Goal: Find contact information: Find contact information

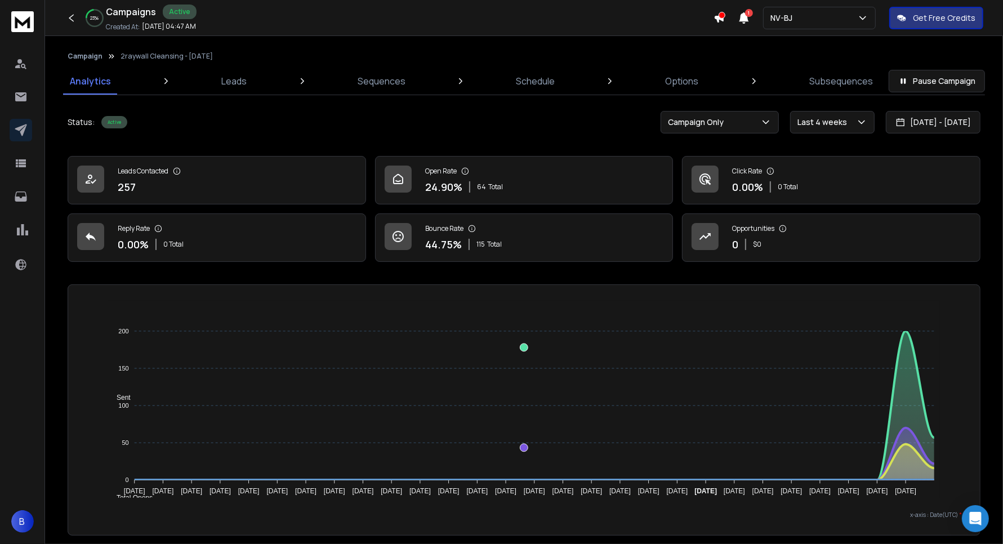
click at [19, 132] on icon at bounding box center [21, 130] width 14 height 14
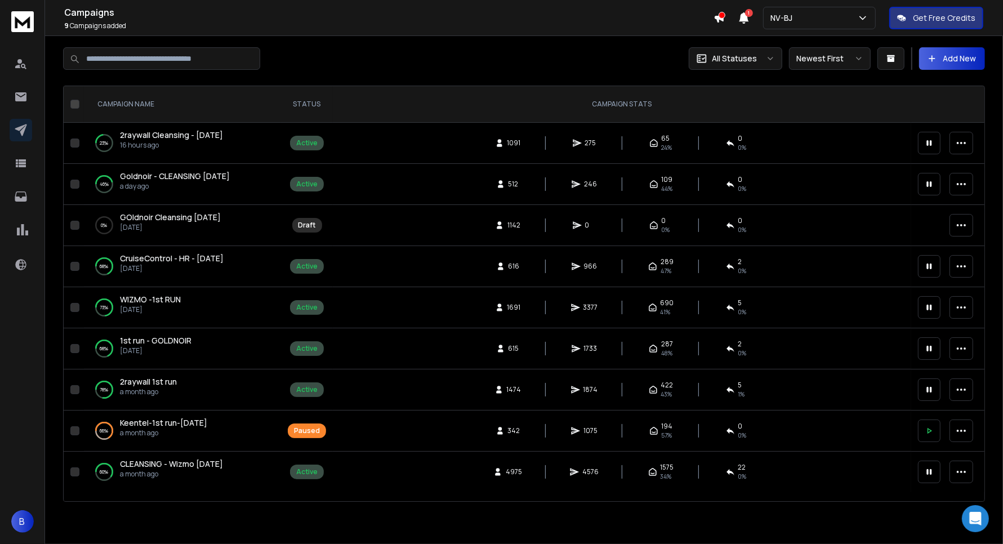
click at [147, 303] on span "WIZMO -1st RUN" at bounding box center [150, 299] width 61 height 11
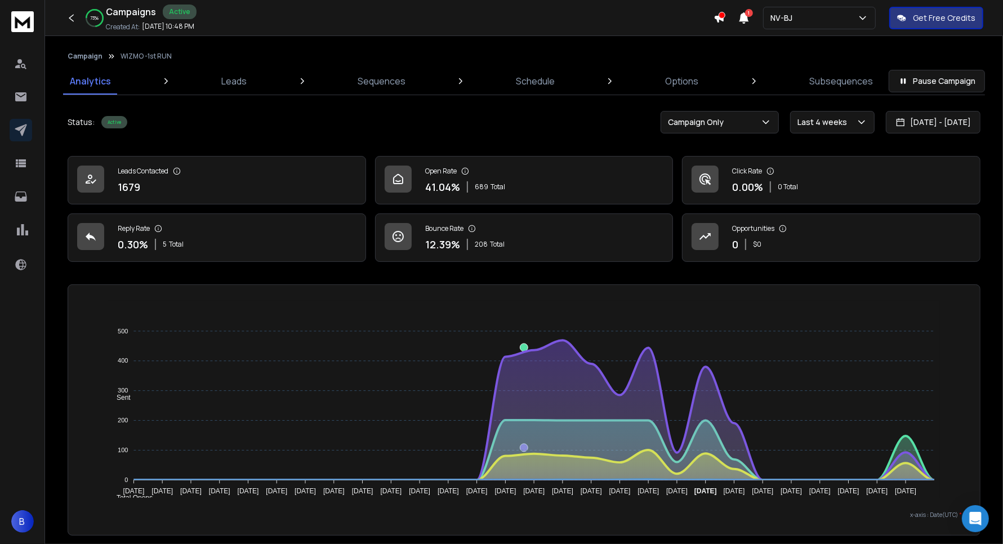
click at [256, 75] on div "Analytics Leads Sequences Schedule Options Subsequences" at bounding box center [471, 81] width 816 height 27
click at [240, 79] on p "Leads" at bounding box center [233, 81] width 25 height 14
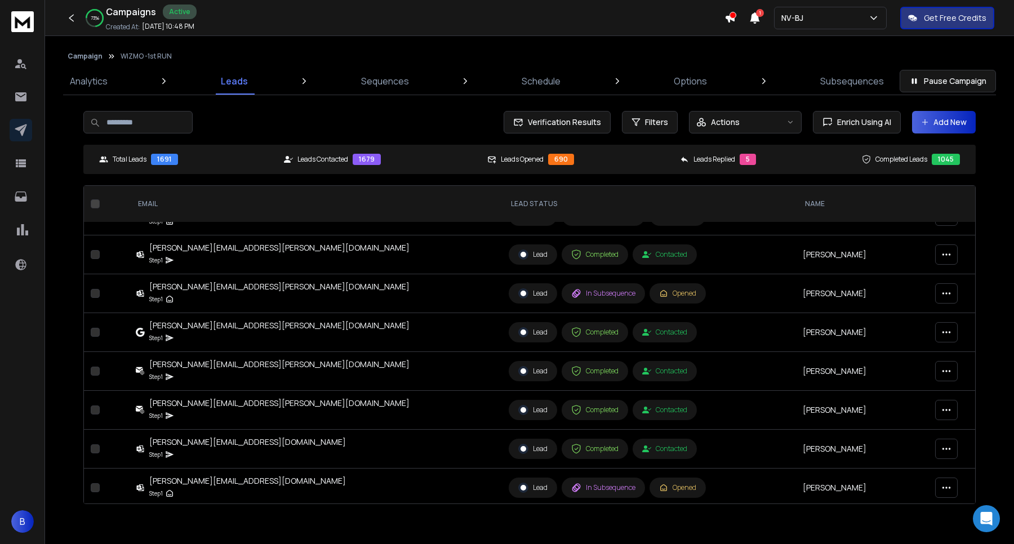
scroll to position [422, 0]
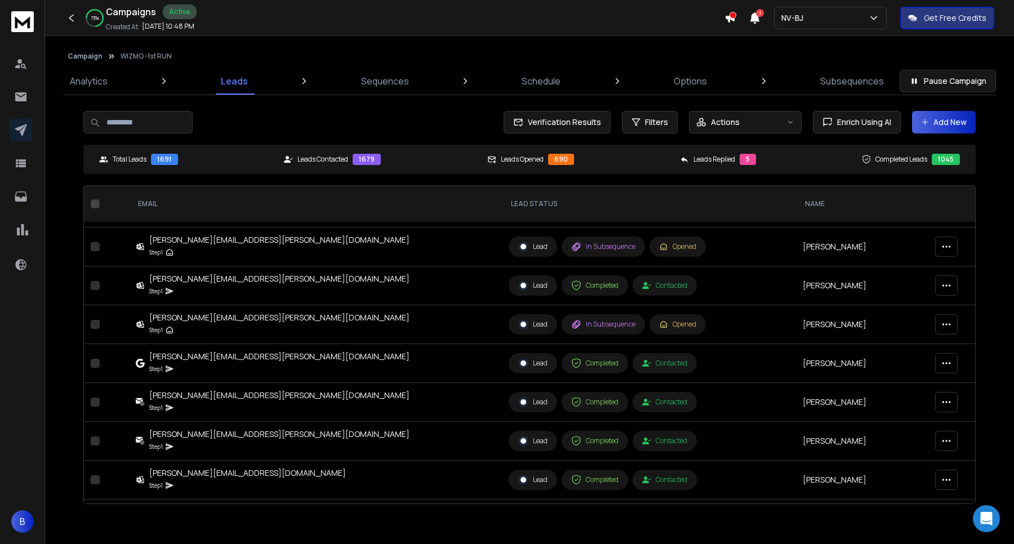
click at [941, 325] on icon "button" at bounding box center [946, 324] width 10 height 10
click at [789, 322] on div "Lead In Subsequence Opened" at bounding box center [648, 324] width 281 height 20
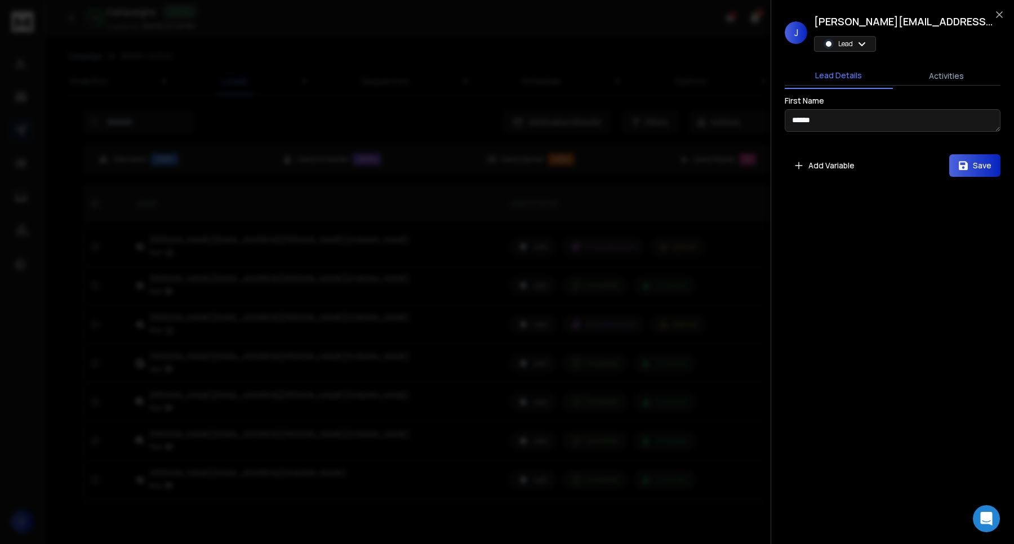
click at [837, 325] on body "Get only verified leads with our AI-powered Lead Finder, starting at $22/mo Try…" at bounding box center [507, 272] width 1014 height 544
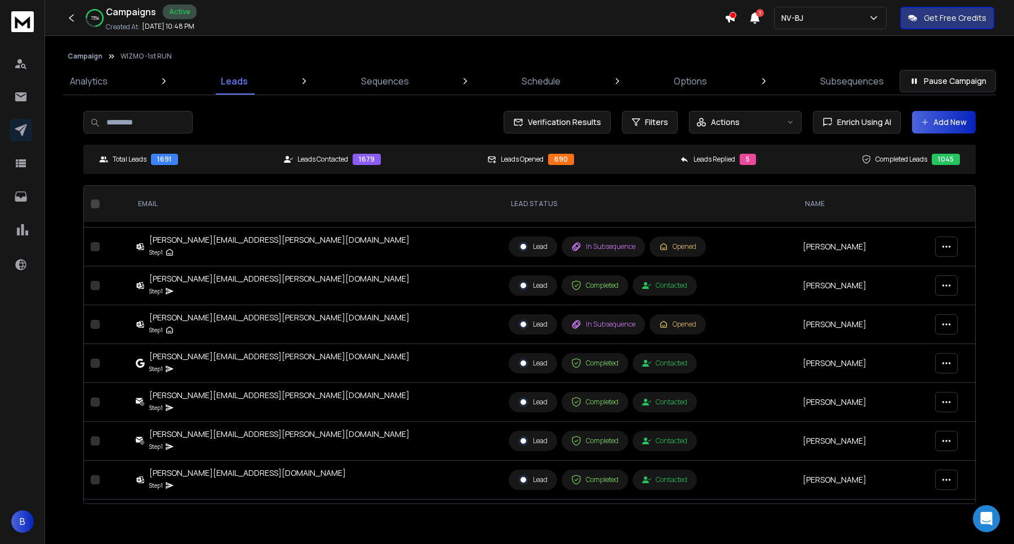
click at [843, 315] on td "[PERSON_NAME]" at bounding box center [862, 324] width 132 height 39
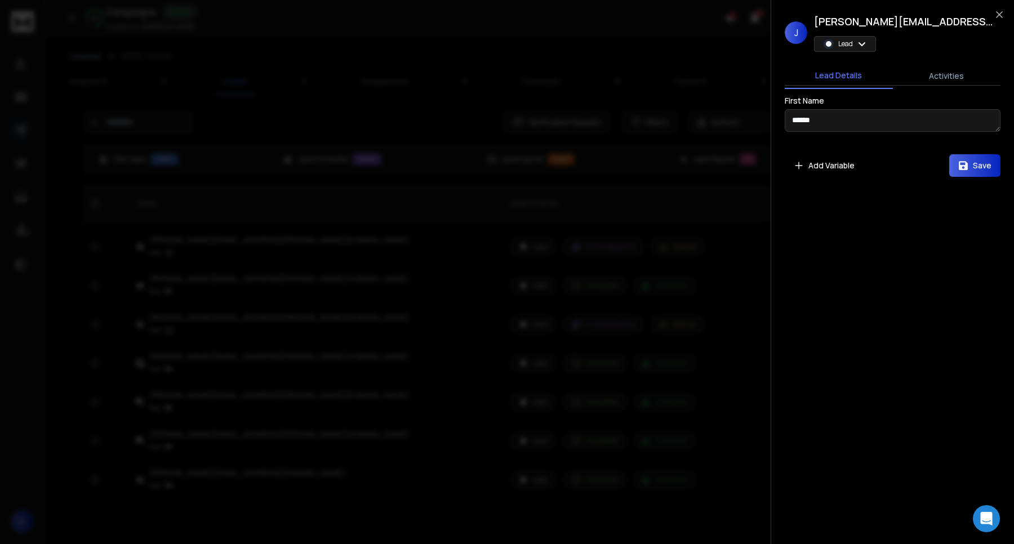
click at [897, 16] on h1 "[PERSON_NAME][EMAIL_ADDRESS][PERSON_NAME][DOMAIN_NAME]" at bounding box center [904, 22] width 180 height 16
copy h1 "[PERSON_NAME][EMAIL_ADDRESS][PERSON_NAME][DOMAIN_NAME]"
click at [998, 13] on icon "button" at bounding box center [998, 14] width 11 height 11
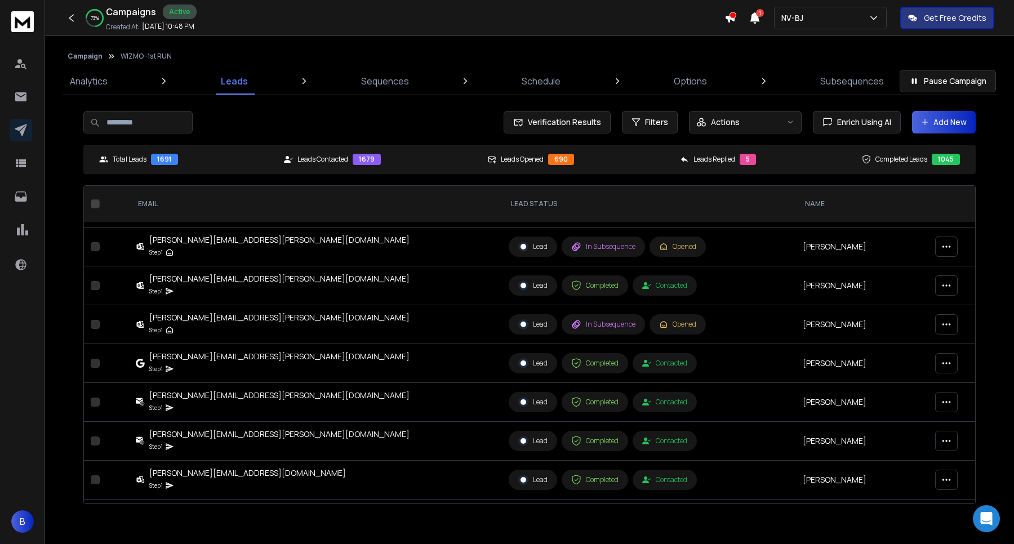
click at [840, 245] on td "[PERSON_NAME]" at bounding box center [862, 246] width 132 height 39
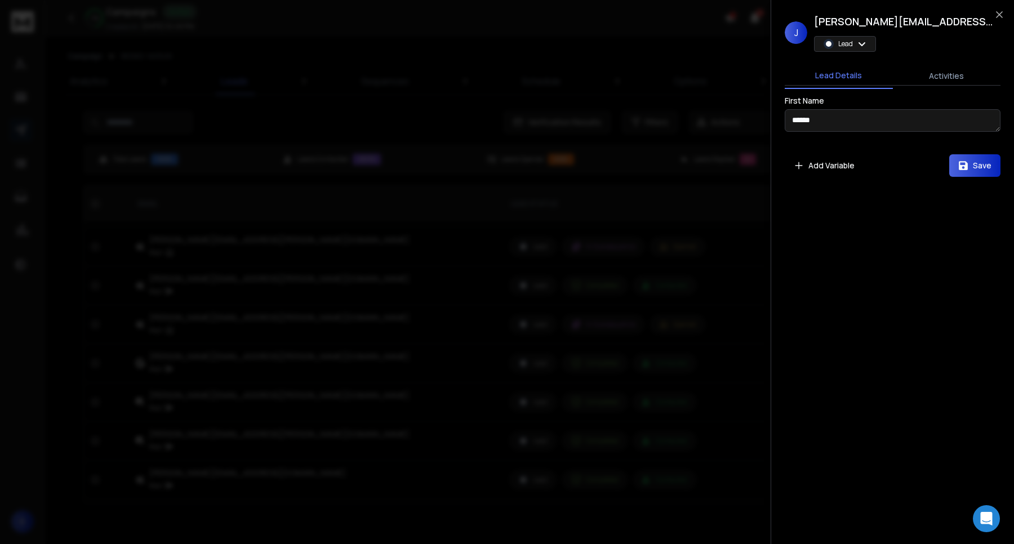
click at [892, 20] on h1 "[PERSON_NAME][EMAIL_ADDRESS][PERSON_NAME][DOMAIN_NAME]" at bounding box center [904, 22] width 180 height 16
copy h1 "[PERSON_NAME][EMAIL_ADDRESS][PERSON_NAME][DOMAIN_NAME]"
click at [993, 15] on icon "button" at bounding box center [998, 14] width 11 height 11
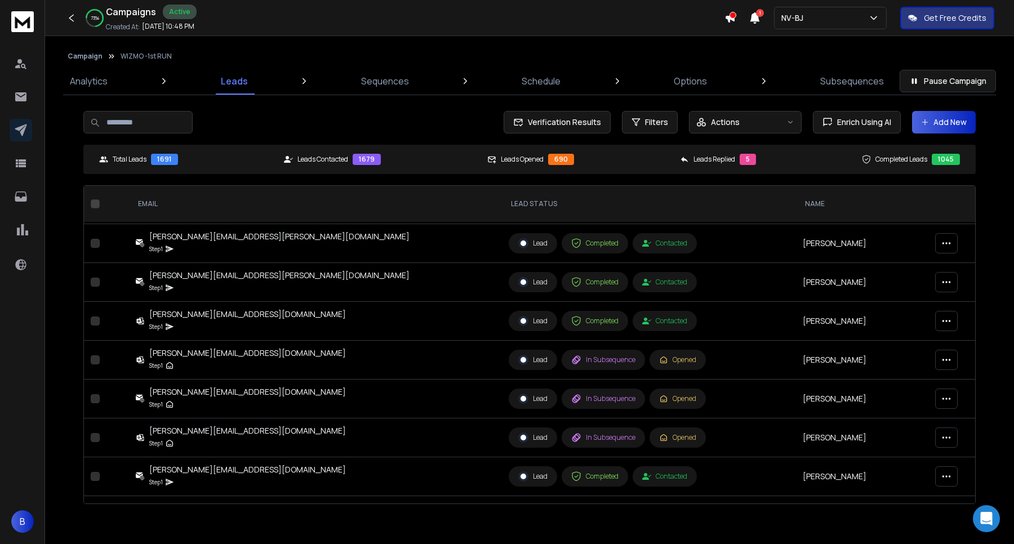
scroll to position [633, 0]
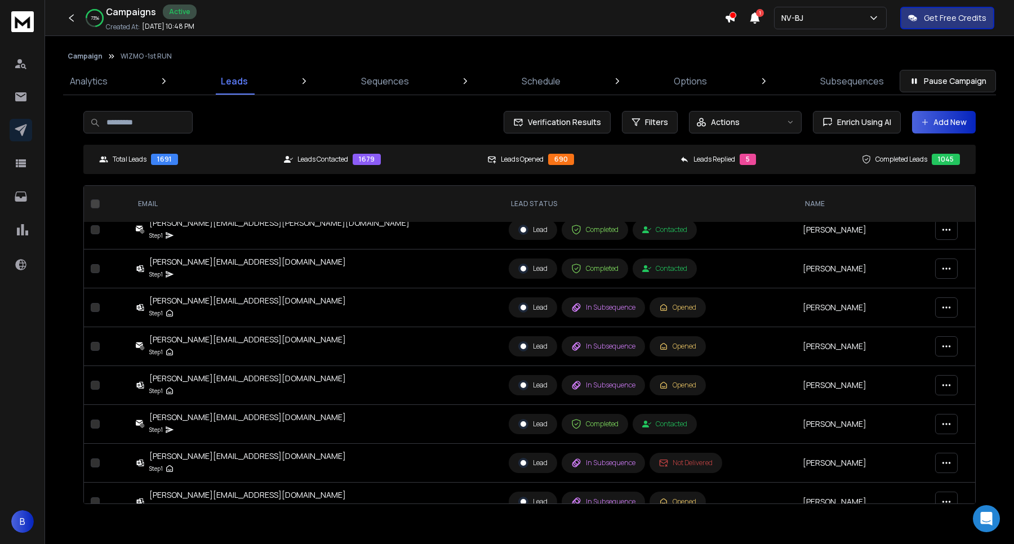
click at [849, 310] on td "[PERSON_NAME]" at bounding box center [862, 307] width 132 height 39
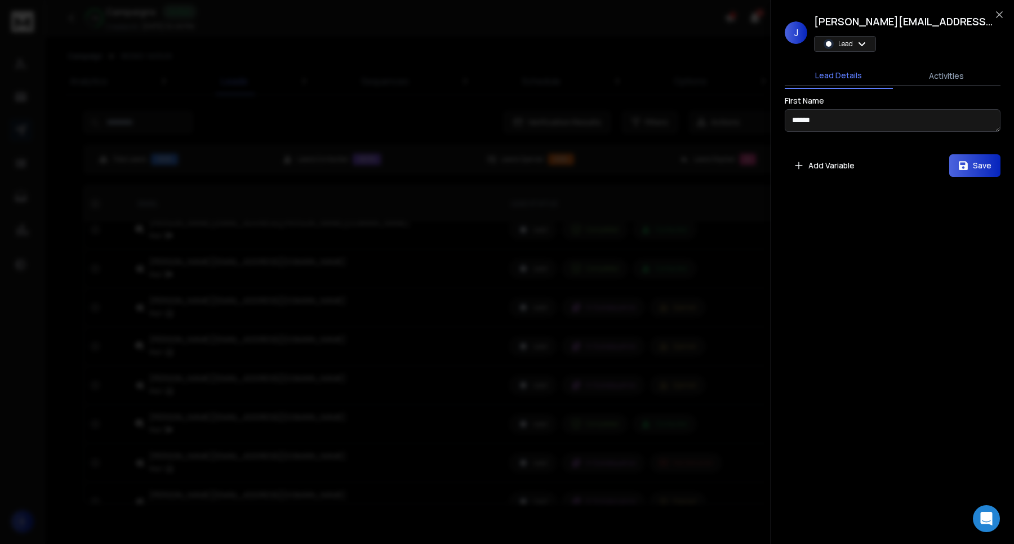
click at [851, 23] on h1 "[PERSON_NAME][EMAIL_ADDRESS][DOMAIN_NAME]" at bounding box center [904, 22] width 180 height 16
copy h1 "[PERSON_NAME][EMAIL_ADDRESS][DOMAIN_NAME]"
click at [994, 10] on icon "button" at bounding box center [998, 14] width 11 height 11
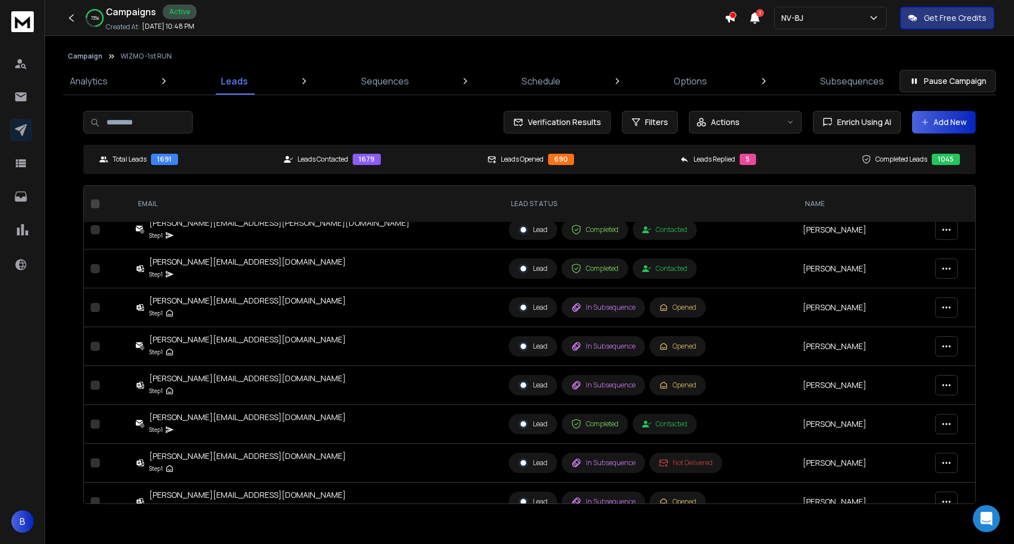
click at [840, 345] on td "[PERSON_NAME]" at bounding box center [862, 346] width 132 height 39
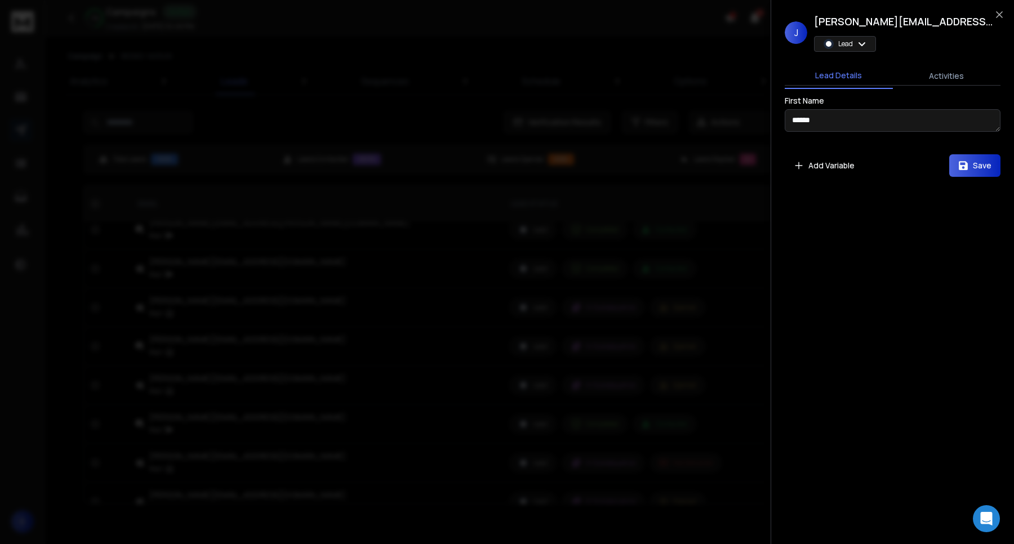
click at [870, 24] on h1 "[PERSON_NAME][EMAIL_ADDRESS][DOMAIN_NAME]" at bounding box center [904, 22] width 180 height 16
copy h1 "[PERSON_NAME][EMAIL_ADDRESS][DOMAIN_NAME]"
drag, startPoint x: 997, startPoint y: 12, endPoint x: 986, endPoint y: 28, distance: 19.4
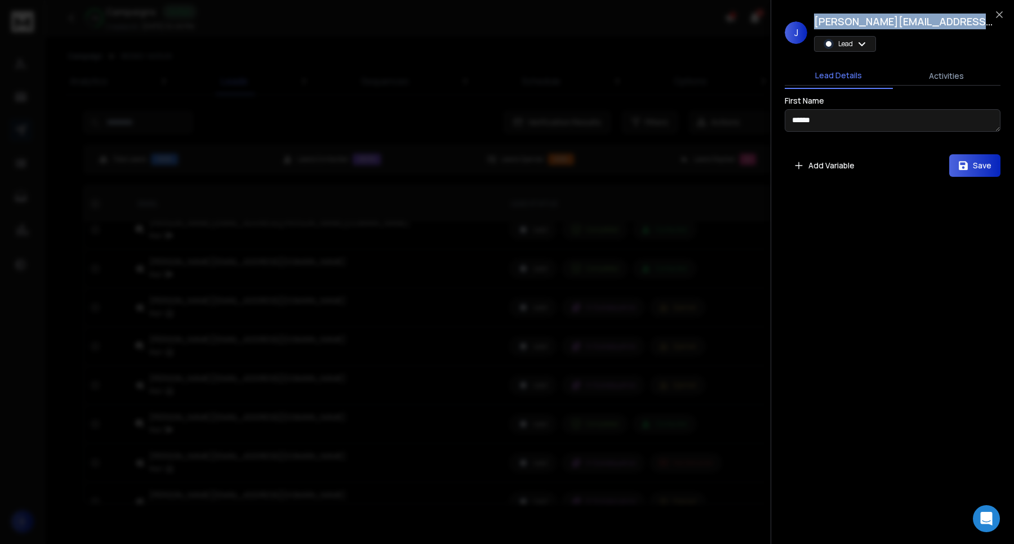
click at [997, 12] on icon "button" at bounding box center [999, 15] width 6 height 6
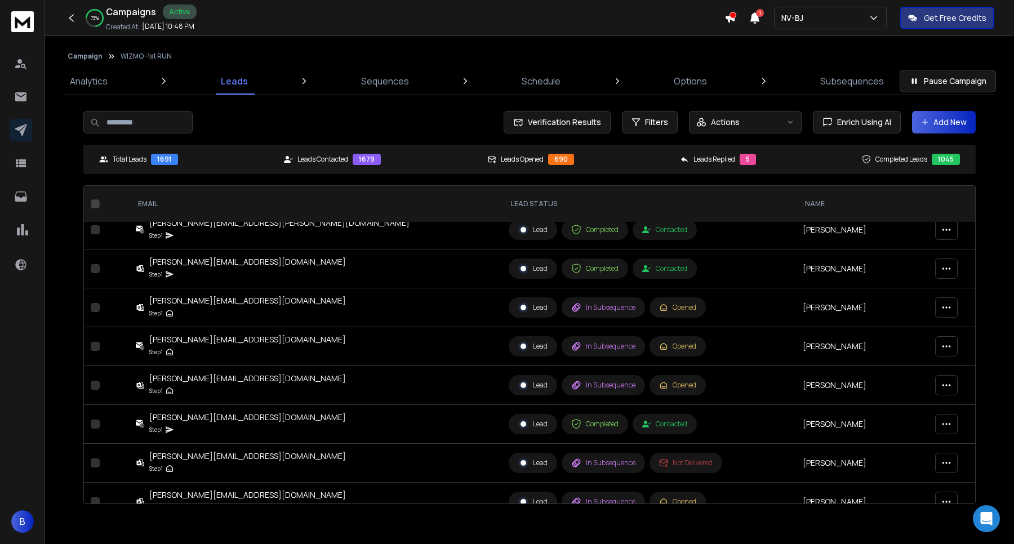
click at [693, 385] on div "Lead In Subsequence Opened" at bounding box center [648, 385] width 281 height 20
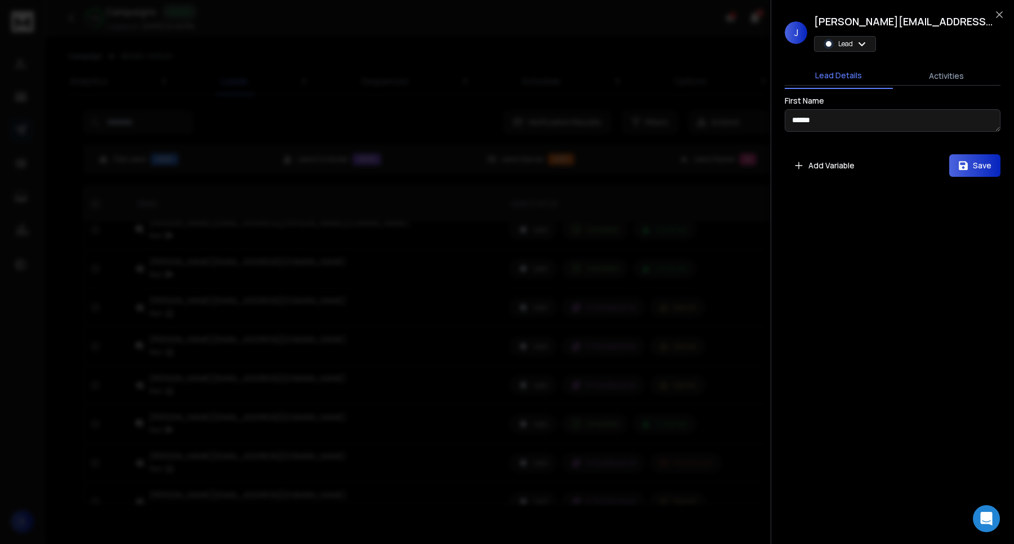
click at [901, 21] on h1 "[PERSON_NAME][EMAIL_ADDRESS][DOMAIN_NAME]" at bounding box center [904, 22] width 180 height 16
copy h1 "[PERSON_NAME][EMAIL_ADDRESS][DOMAIN_NAME]"
click at [998, 13] on icon "button" at bounding box center [998, 14] width 11 height 11
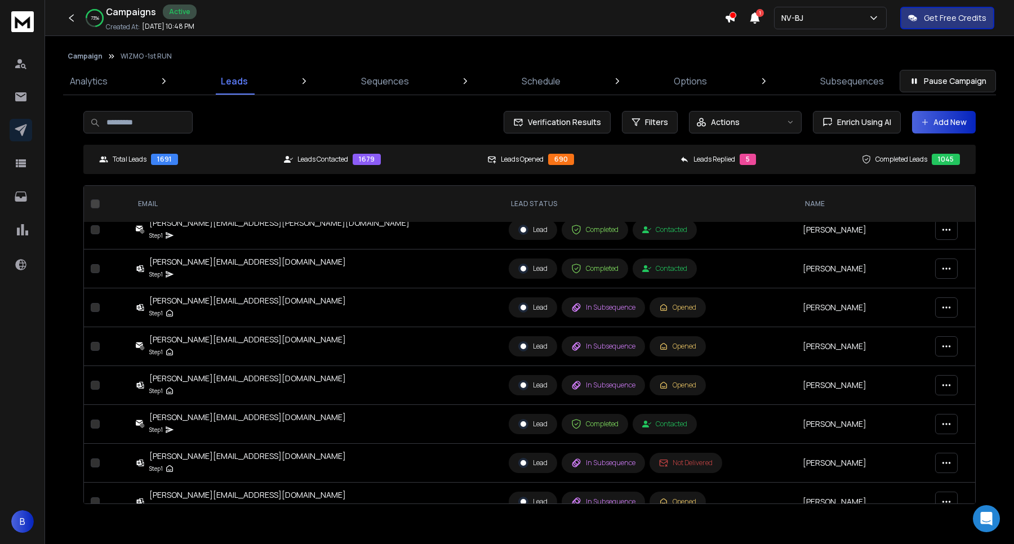
click at [644, 353] on div "Lead In Subsequence Opened" at bounding box center [648, 346] width 281 height 20
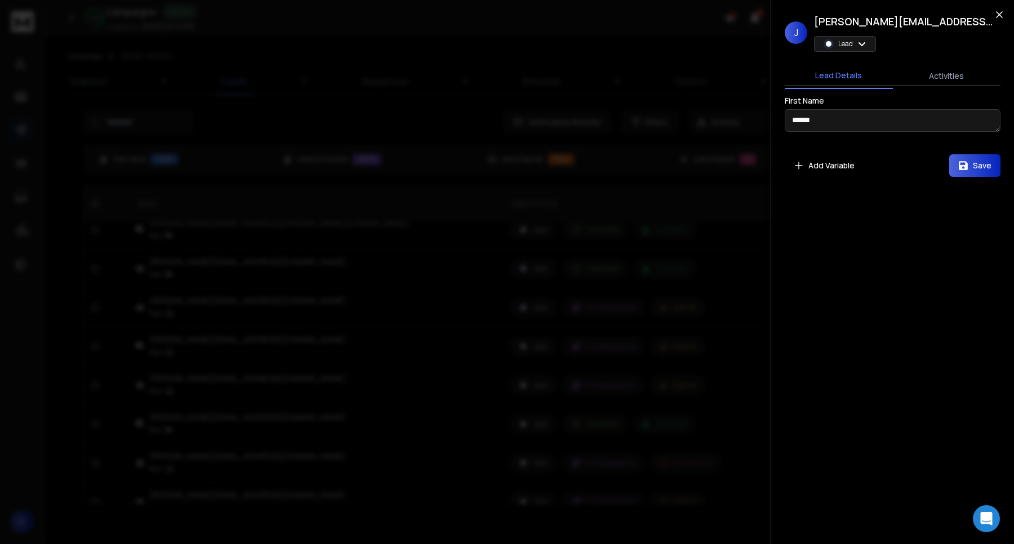
drag, startPoint x: 1000, startPoint y: 8, endPoint x: 846, endPoint y: 144, distance: 205.1
click at [1001, 9] on icon "button" at bounding box center [998, 14] width 11 height 11
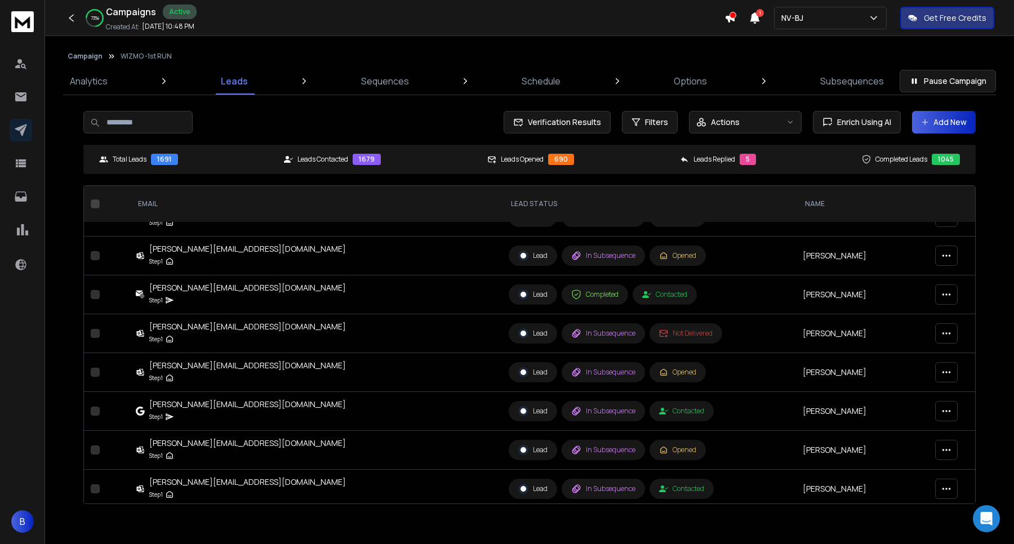
scroll to position [845, 0]
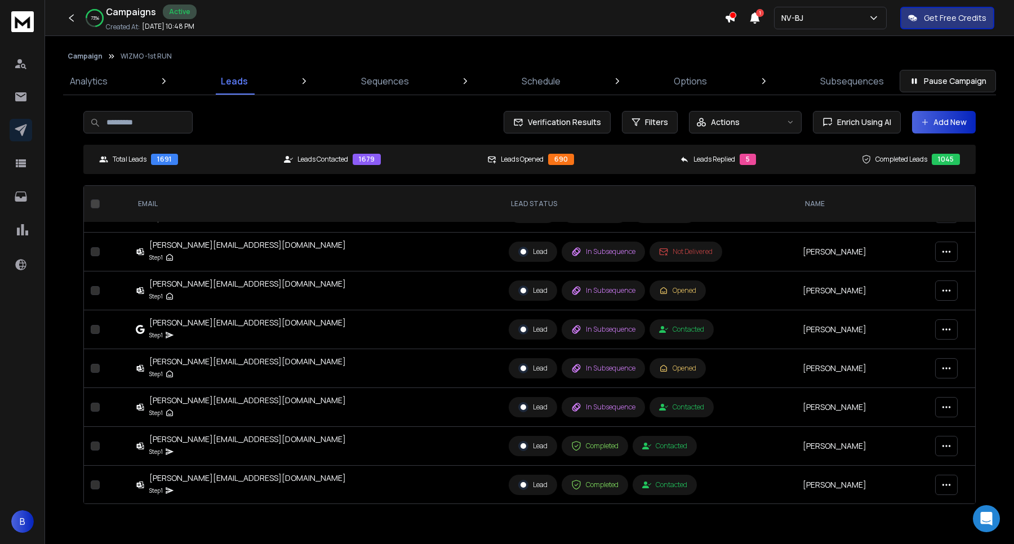
click at [660, 294] on div "Lead In Subsequence Opened" at bounding box center [648, 290] width 281 height 20
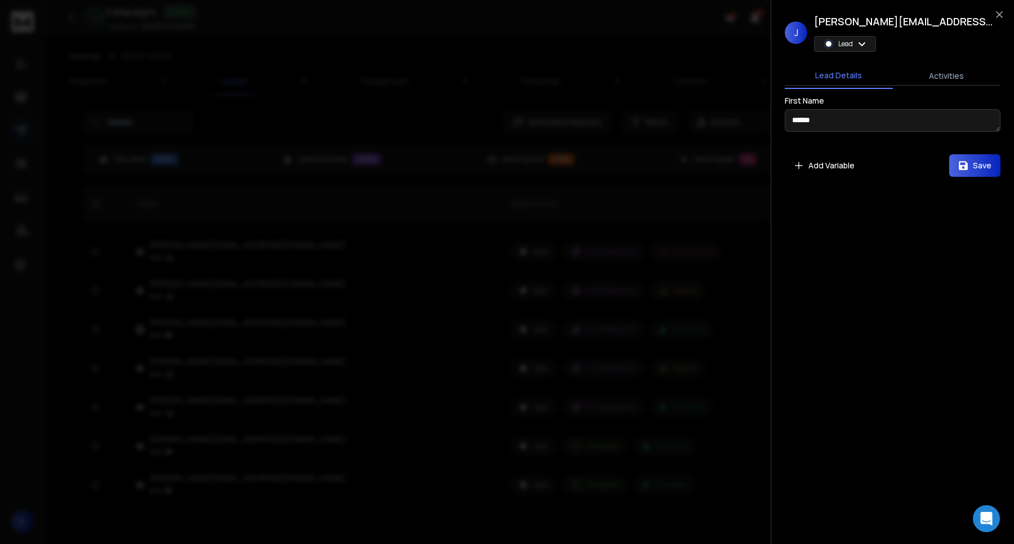
click at [873, 20] on h1 "[PERSON_NAME][EMAIL_ADDRESS][DOMAIN_NAME]" at bounding box center [904, 22] width 180 height 16
copy h1 "[PERSON_NAME][EMAIL_ADDRESS][DOMAIN_NAME]"
drag, startPoint x: 997, startPoint y: 10, endPoint x: 970, endPoint y: 24, distance: 30.0
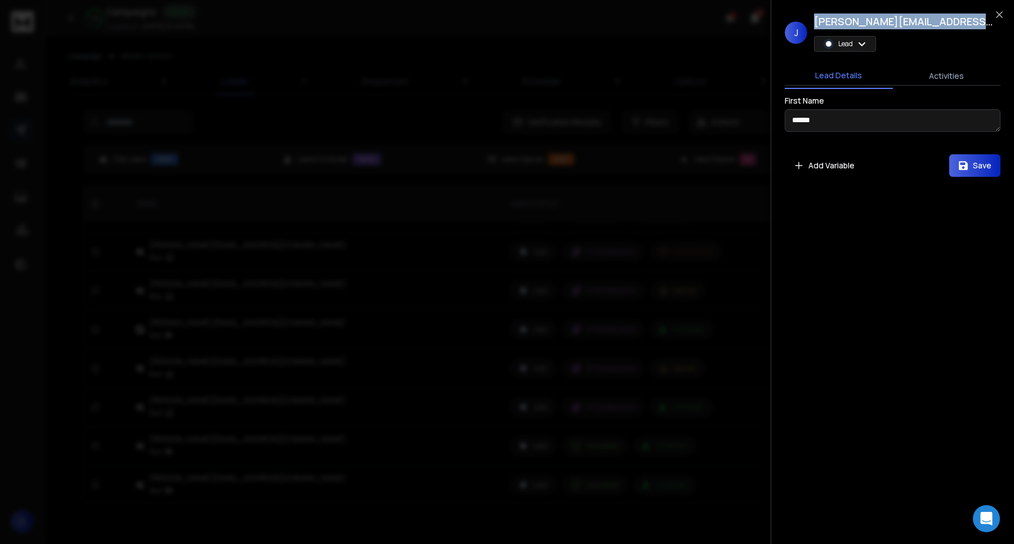
click at [997, 10] on icon "button" at bounding box center [998, 14] width 11 height 11
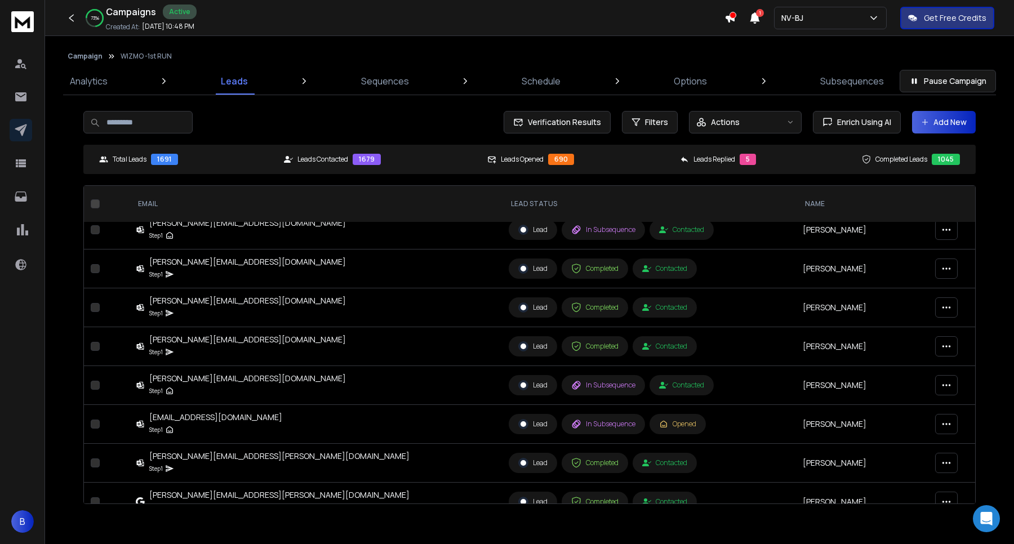
scroll to position [1056, 0]
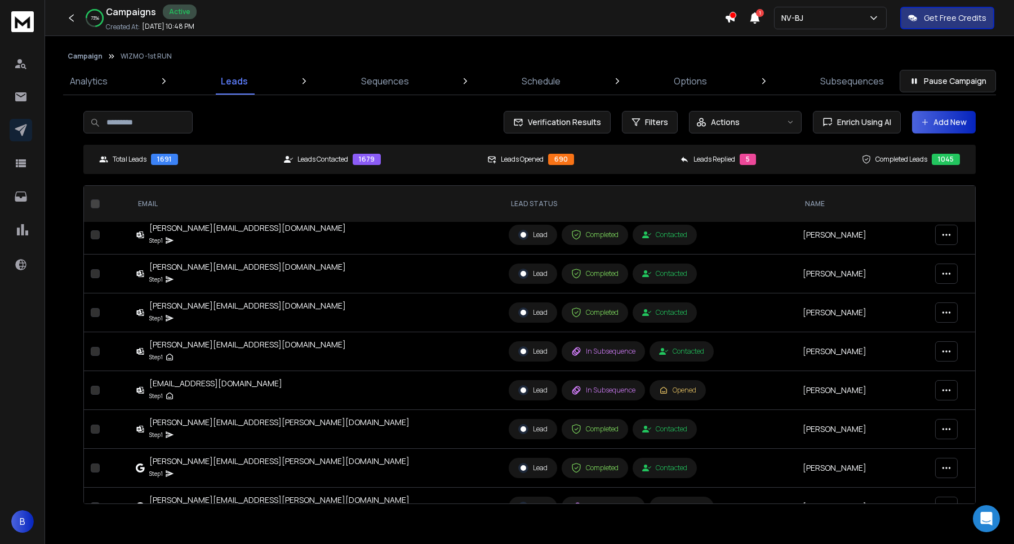
click at [643, 398] on div "Lead In Subsequence Opened" at bounding box center [648, 390] width 281 height 20
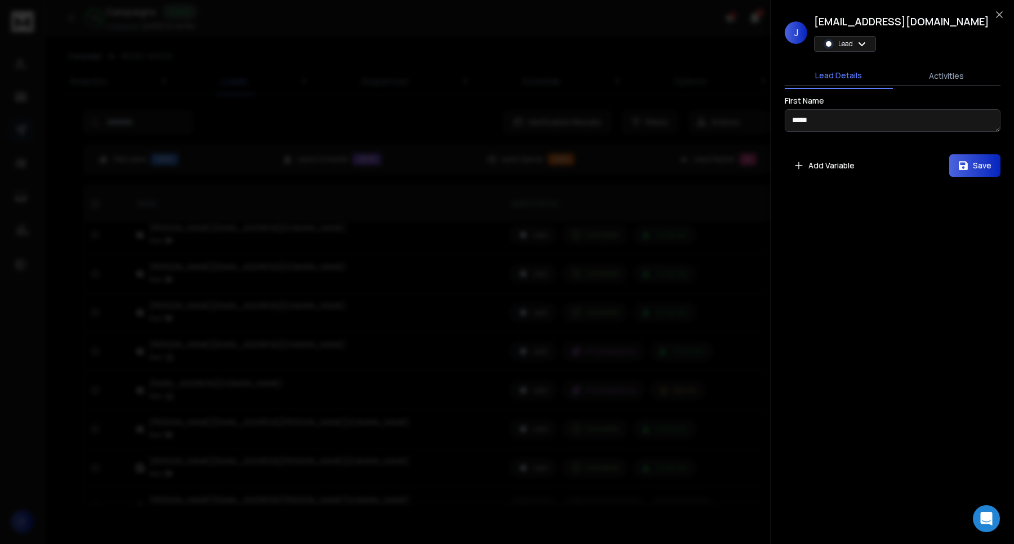
click at [883, 21] on h1 "[EMAIL_ADDRESS][DOMAIN_NAME]" at bounding box center [901, 22] width 175 height 16
copy h1 "[EMAIL_ADDRESS][DOMAIN_NAME]"
click at [997, 15] on icon "button" at bounding box center [998, 14] width 11 height 11
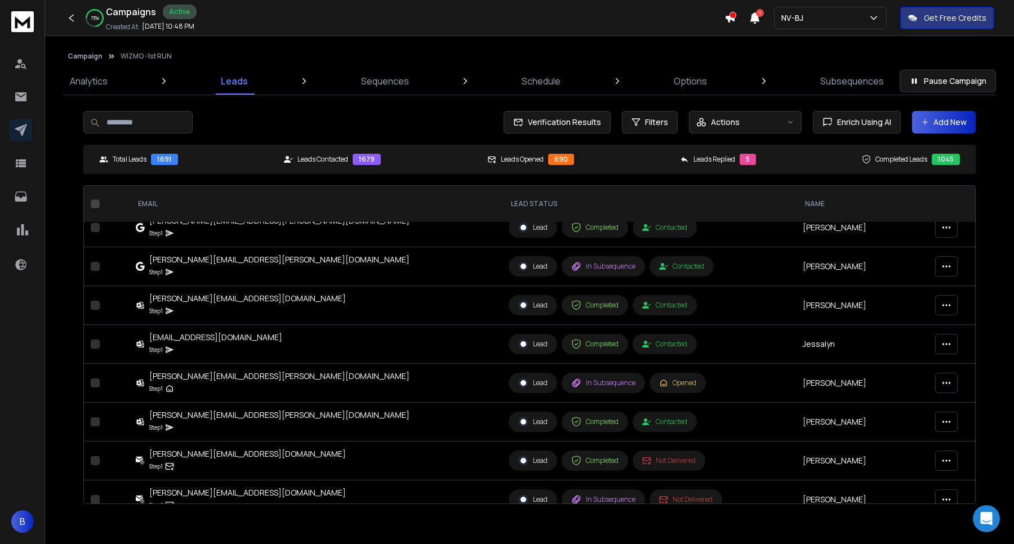
scroll to position [1337, 0]
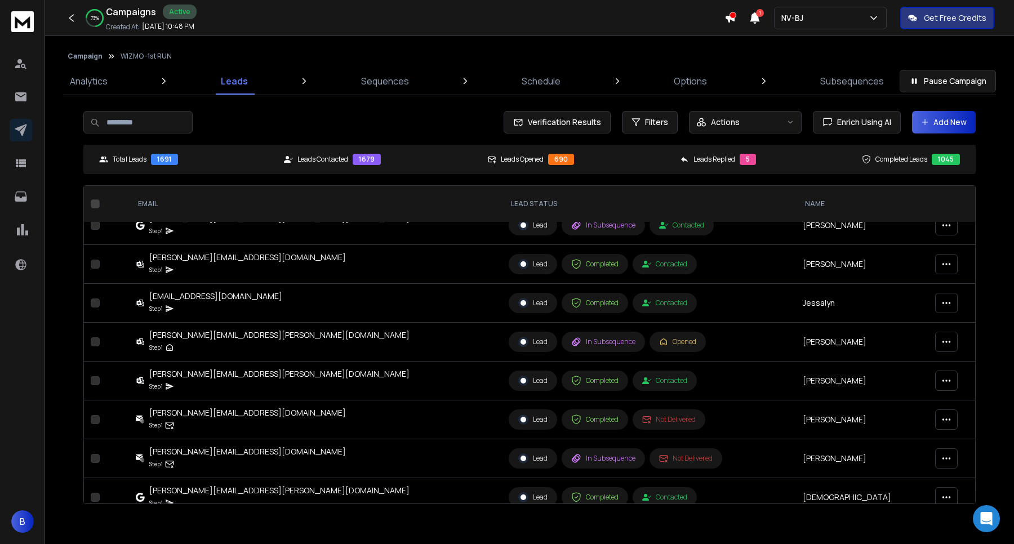
click at [704, 344] on div "Lead In Subsequence Opened" at bounding box center [648, 342] width 281 height 20
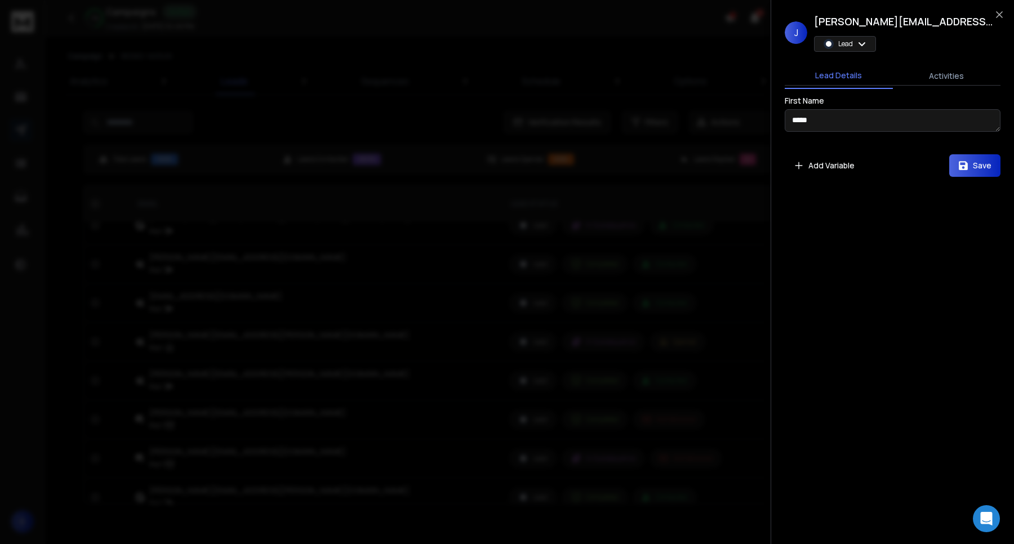
click at [860, 17] on h1 "[PERSON_NAME][EMAIL_ADDRESS][PERSON_NAME][DOMAIN_NAME]" at bounding box center [904, 22] width 180 height 16
copy h1 "[PERSON_NAME][EMAIL_ADDRESS][PERSON_NAME][DOMAIN_NAME]"
click at [998, 15] on icon "button" at bounding box center [999, 15] width 6 height 6
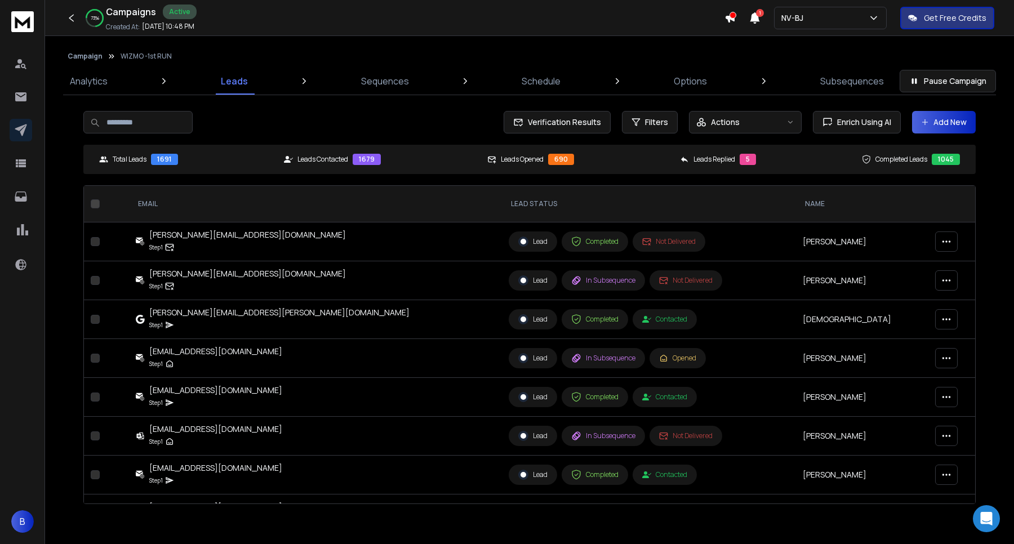
scroll to position [1548, 0]
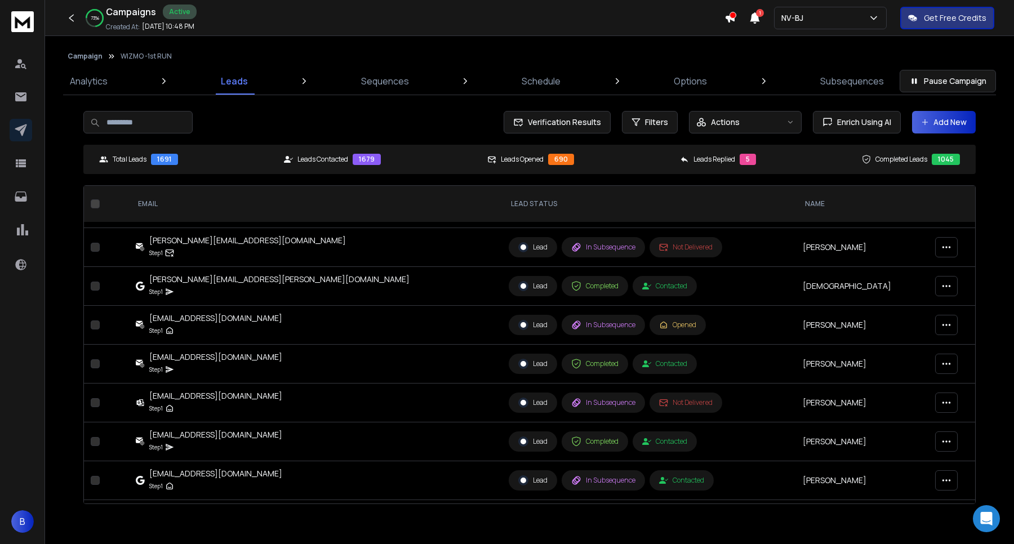
click at [735, 324] on div "Lead In Subsequence Opened" at bounding box center [648, 325] width 281 height 20
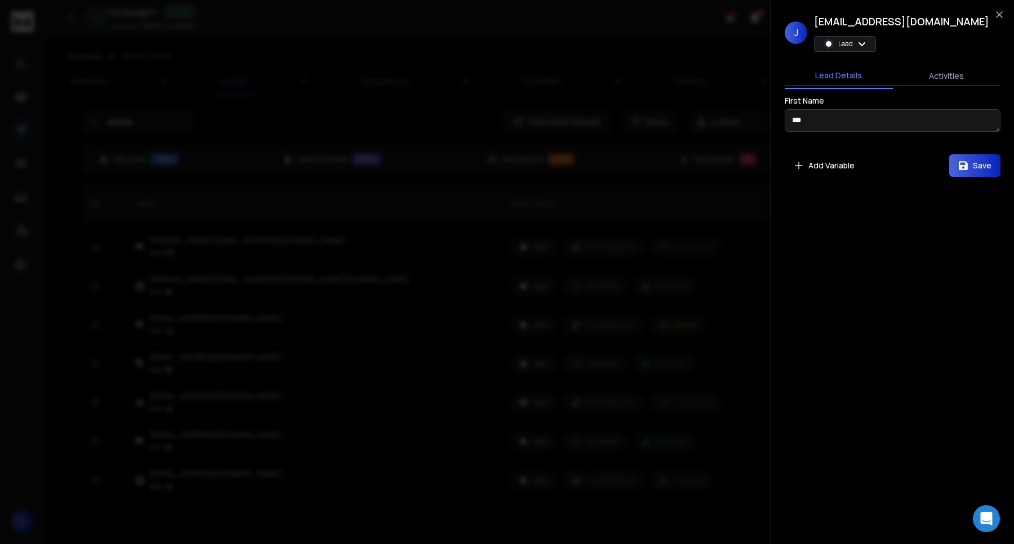
click at [856, 19] on h1 "[EMAIL_ADDRESS][DOMAIN_NAME]" at bounding box center [901, 22] width 175 height 16
copy h1 "[EMAIL_ADDRESS][DOMAIN_NAME]"
click at [995, 12] on icon "button" at bounding box center [998, 14] width 11 height 11
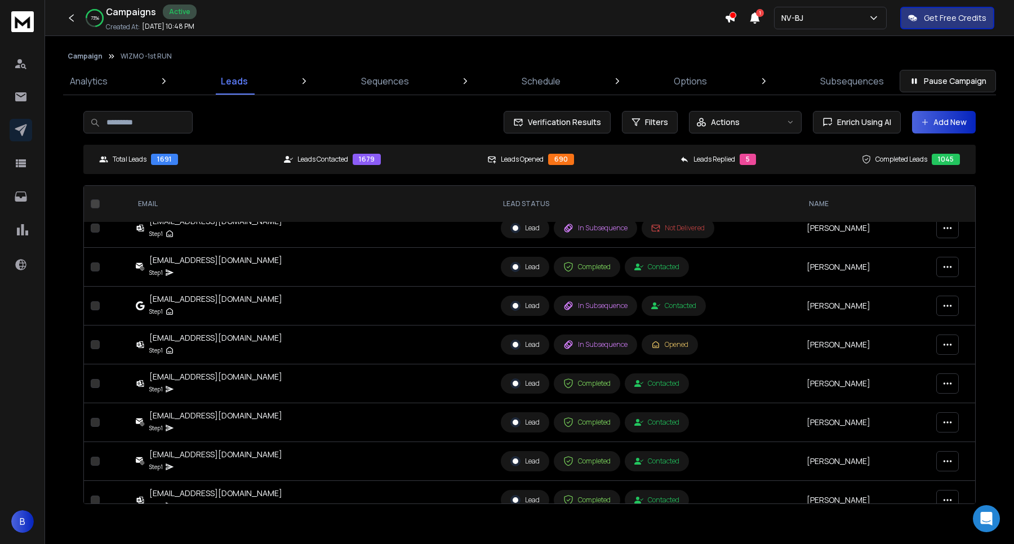
scroll to position [1746, 0]
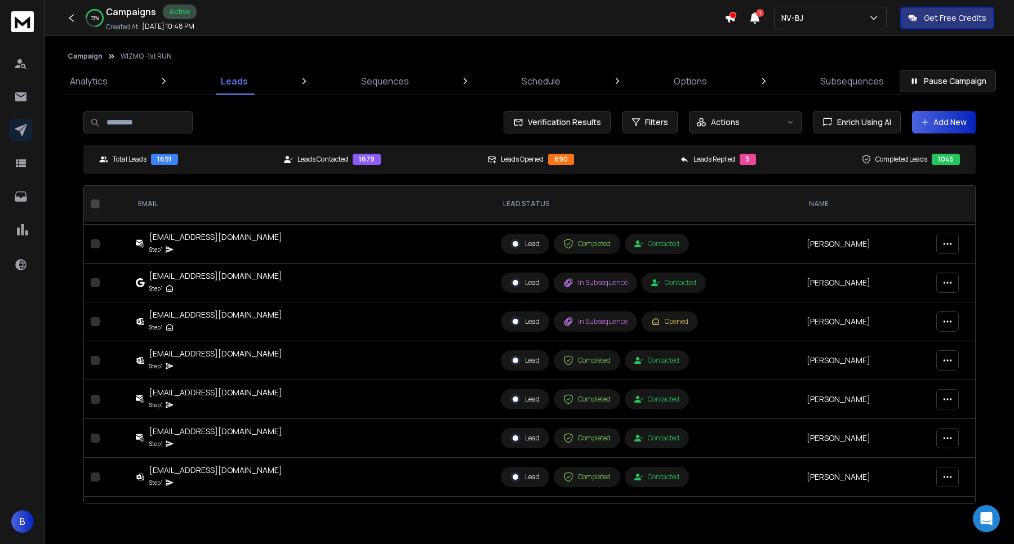
click at [635, 331] on div "Lead In Subsequence Opened" at bounding box center [647, 321] width 292 height 20
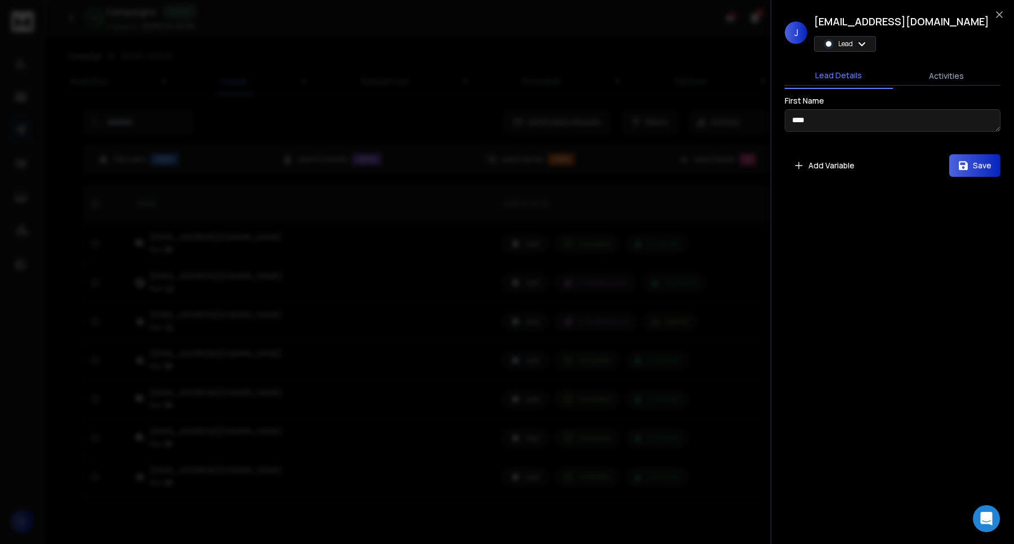
click at [894, 17] on h1 "[EMAIL_ADDRESS][DOMAIN_NAME]" at bounding box center [901, 22] width 175 height 16
copy h1 "[EMAIL_ADDRESS][DOMAIN_NAME]"
click at [992, 12] on div "Multi Select Table Sheet J [EMAIL_ADDRESS][DOMAIN_NAME] Lead Lead Details Activ…" at bounding box center [891, 272] width 243 height 544
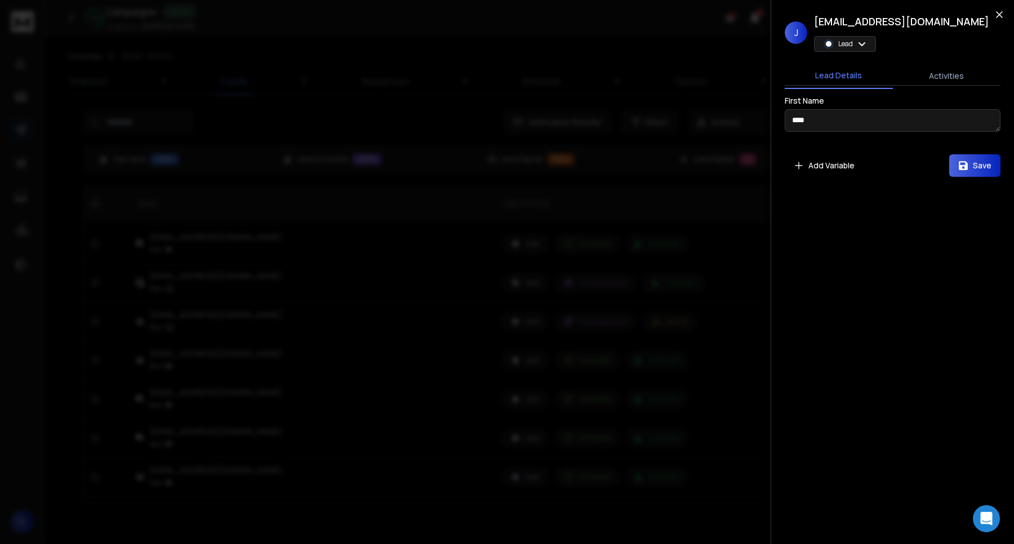
click at [997, 17] on icon "button" at bounding box center [998, 14] width 11 height 11
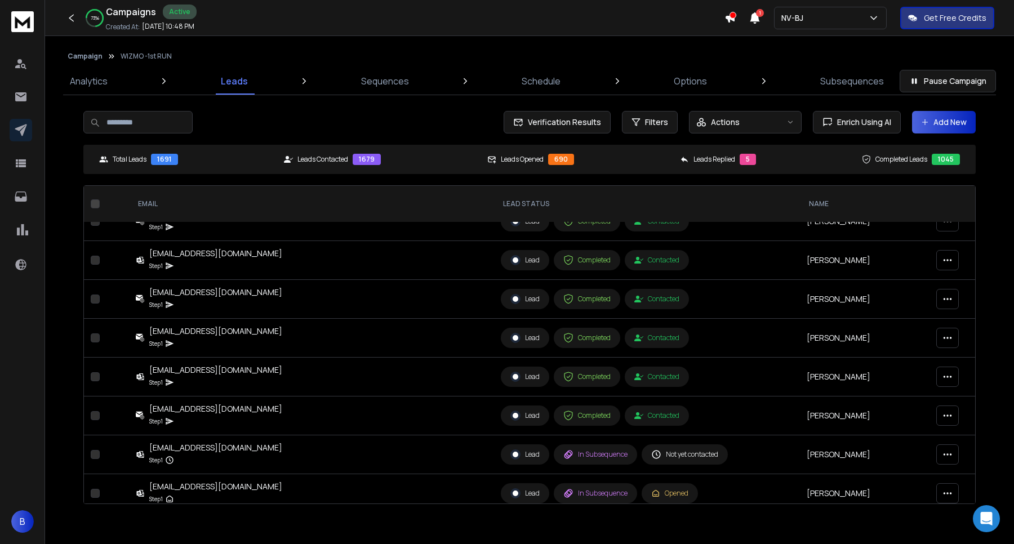
scroll to position [2028, 0]
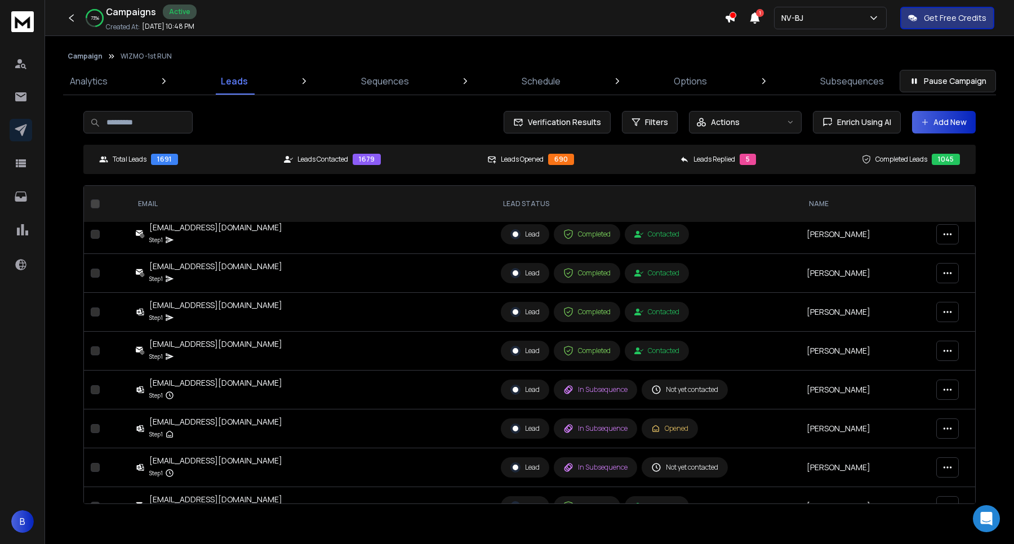
click at [657, 439] on div "Lead In Subsequence Opened" at bounding box center [647, 428] width 292 height 20
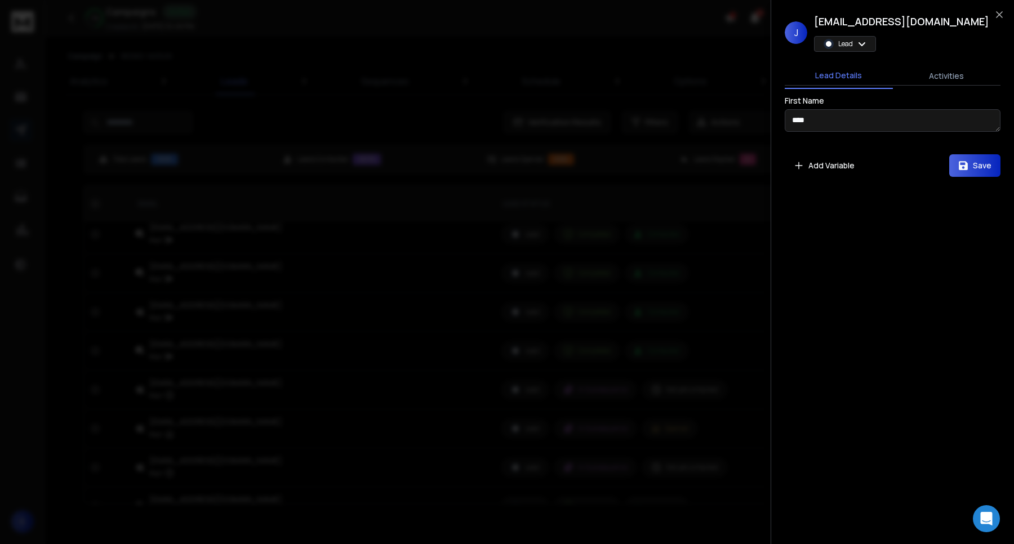
click at [849, 20] on h1 "[EMAIL_ADDRESS][DOMAIN_NAME]" at bounding box center [901, 22] width 175 height 16
click at [995, 15] on icon "button" at bounding box center [998, 14] width 11 height 11
